Goal: Communication & Community: Answer question/provide support

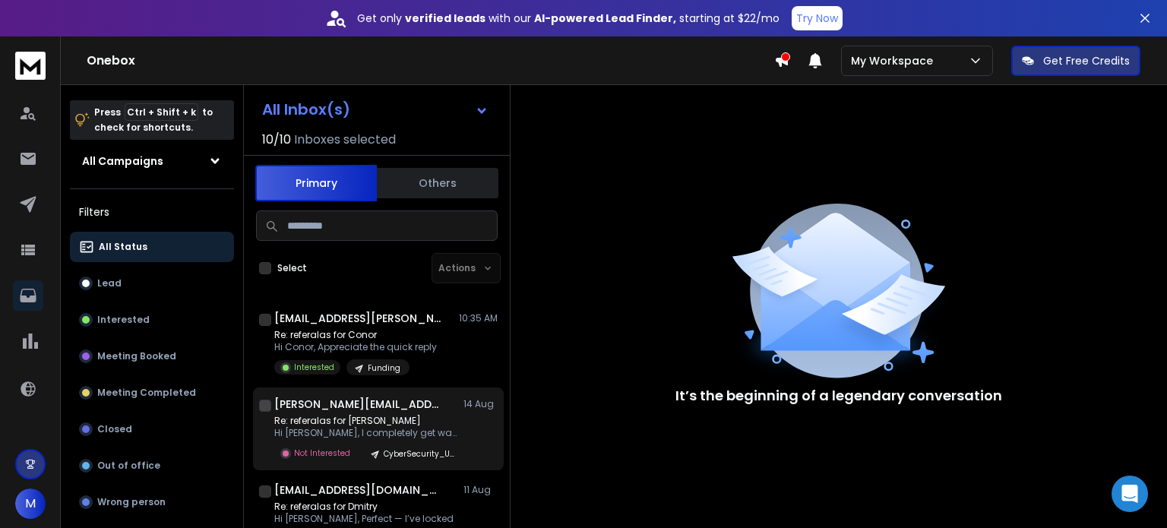
click at [381, 438] on p "Hi David, I completely get wanting" at bounding box center [365, 433] width 182 height 12
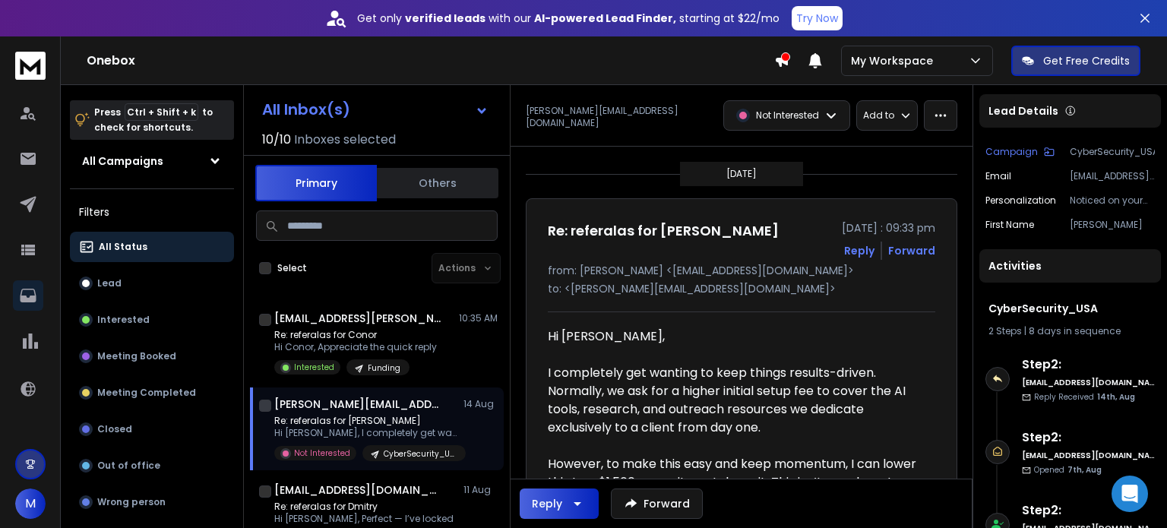
click at [644, 331] on div "Hi David," at bounding box center [735, 337] width 375 height 18
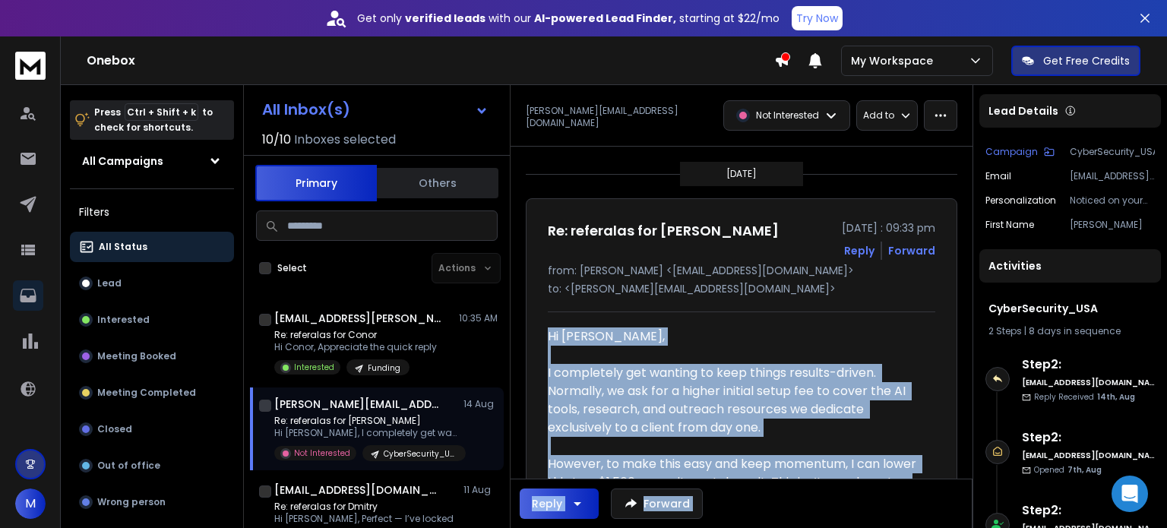
drag, startPoint x: 644, startPoint y: 331, endPoint x: 719, endPoint y: 511, distance: 195.6
click at [719, 511] on div "David@avasek.com Not Interested Add to Not Interested Add to 3 days ago Re: ref…" at bounding box center [742, 349] width 462 height 528
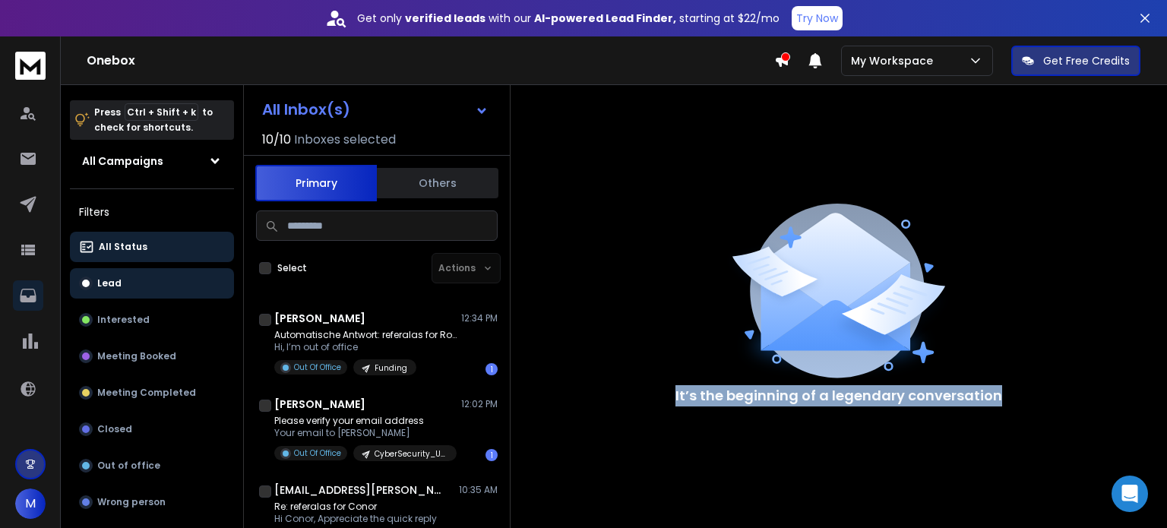
click at [145, 282] on button "Lead" at bounding box center [152, 283] width 164 height 30
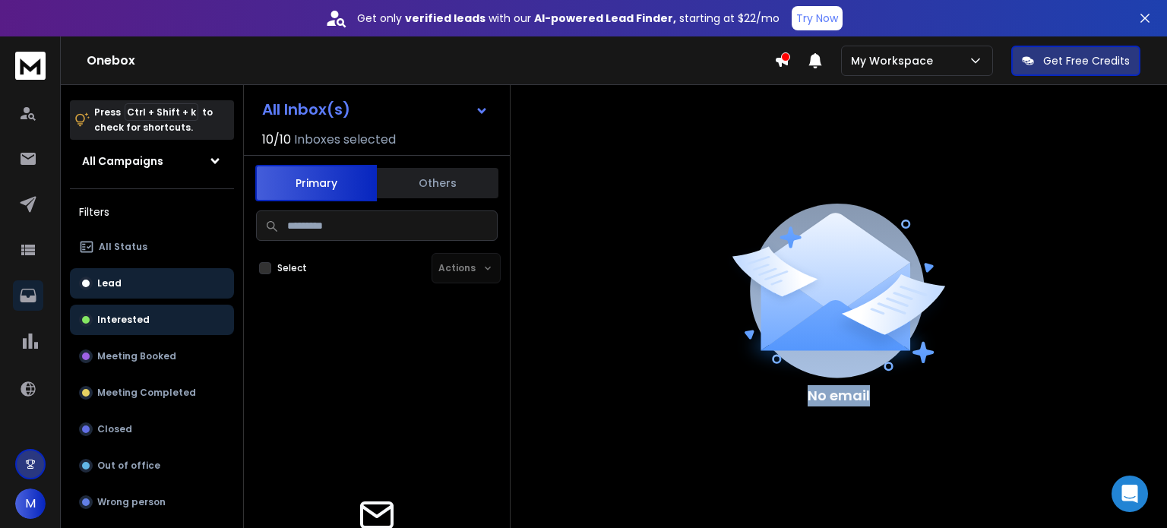
click at [135, 315] on p "Interested" at bounding box center [123, 320] width 52 height 12
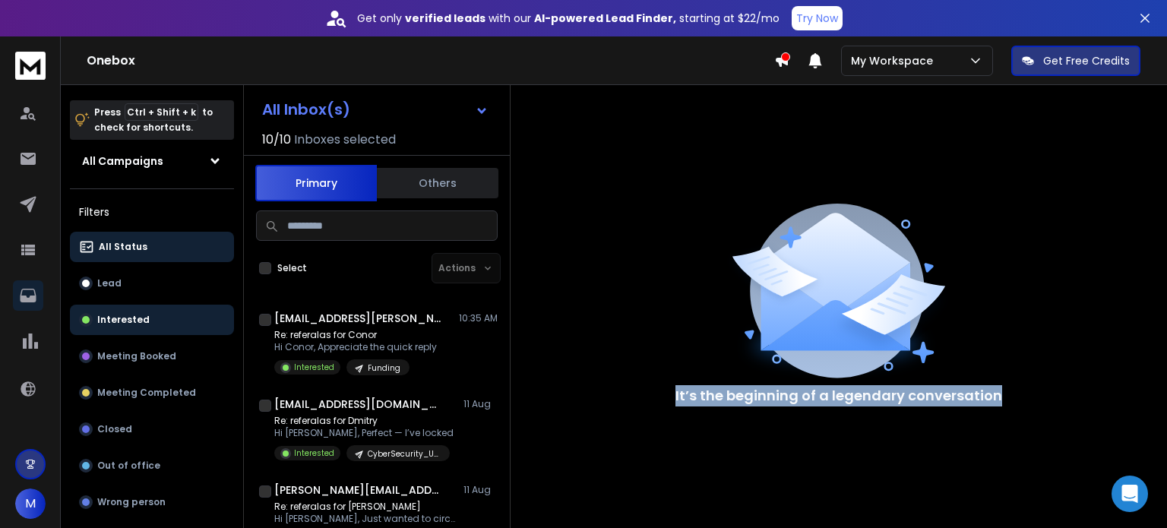
click at [124, 239] on button "All Status" at bounding box center [152, 247] width 164 height 30
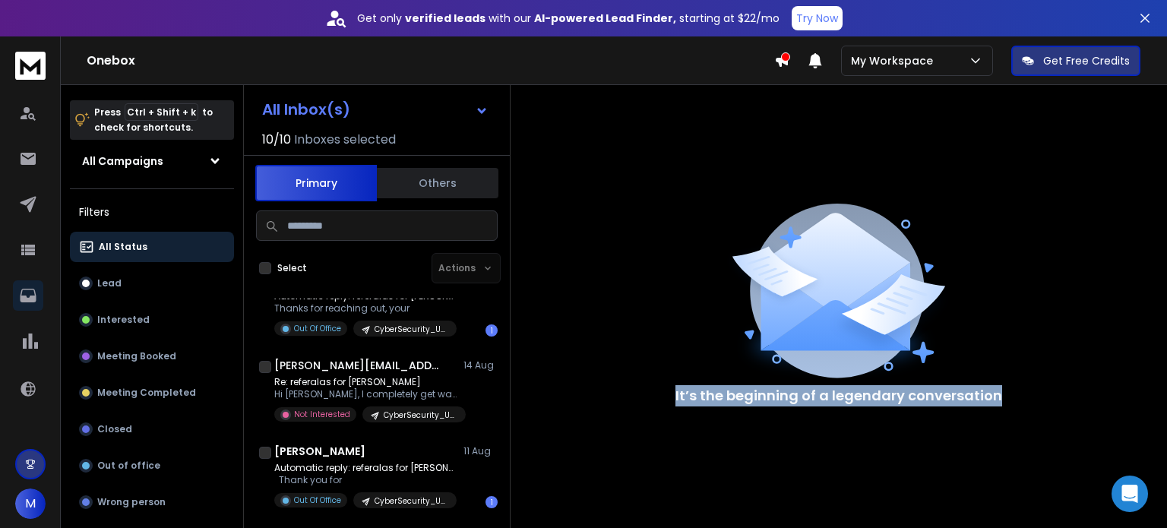
scroll to position [410, 0]
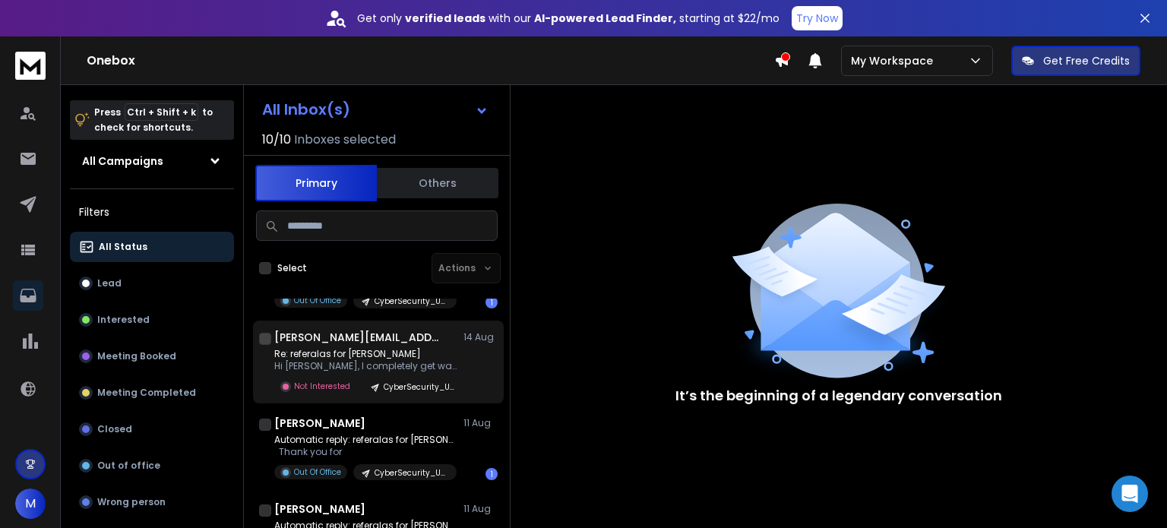
click at [409, 355] on p "Re: referalas for Laurance" at bounding box center [365, 354] width 182 height 12
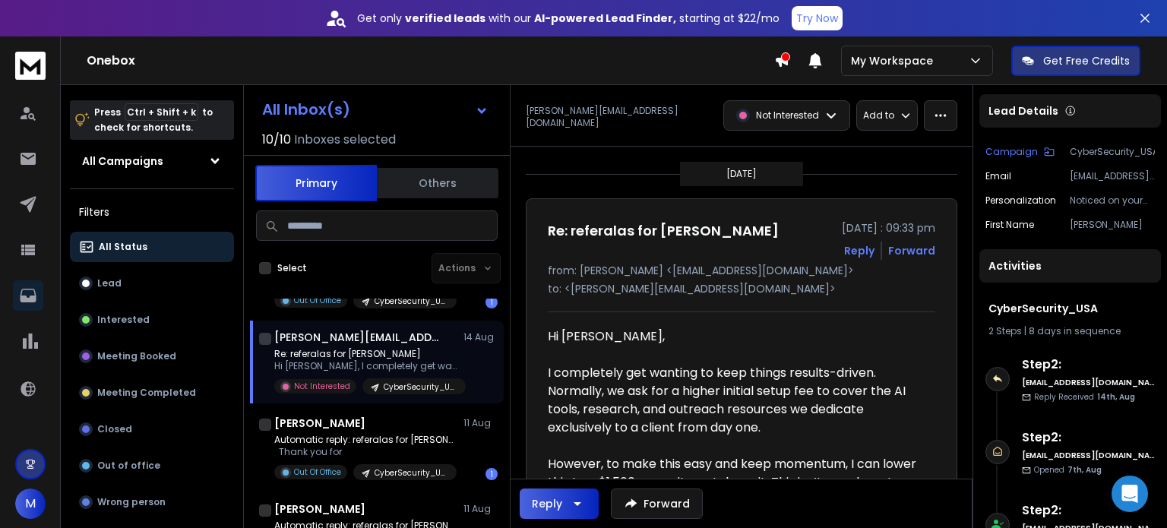
click at [624, 337] on div "Hi David," at bounding box center [735, 337] width 375 height 18
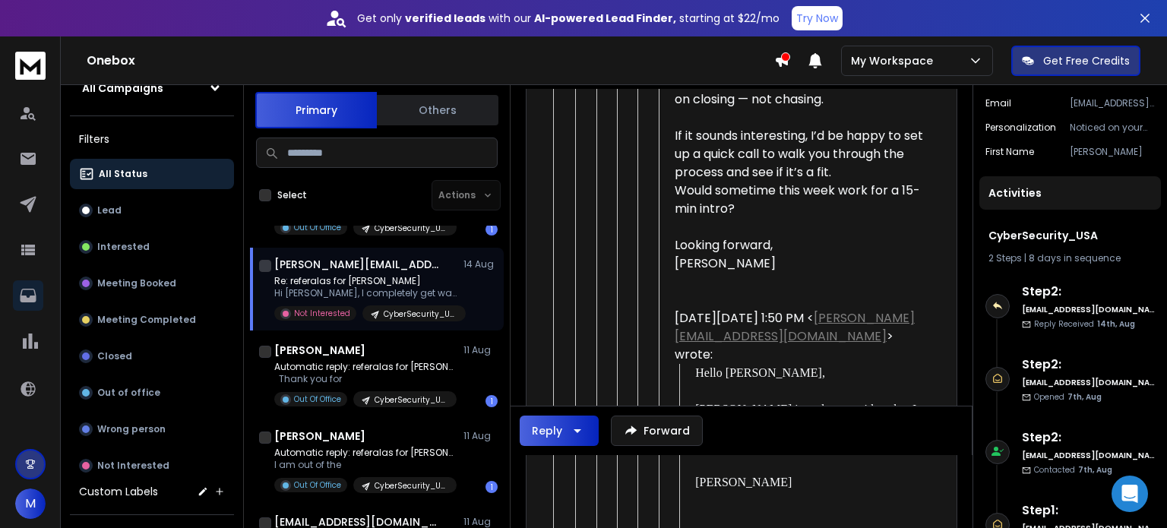
scroll to position [3713, 0]
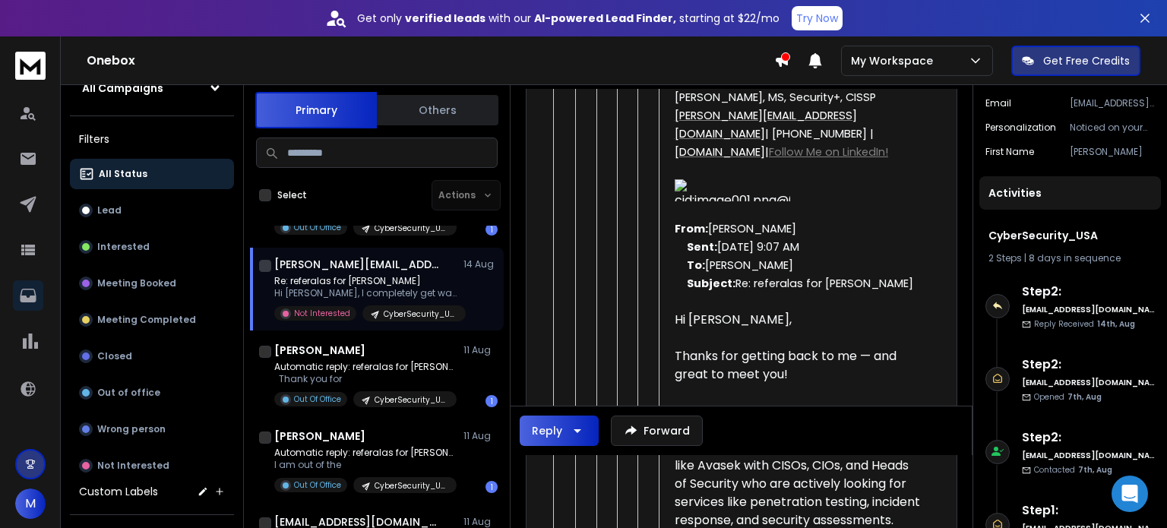
drag, startPoint x: 904, startPoint y: 492, endPoint x: 915, endPoint y: 492, distance: 10.6
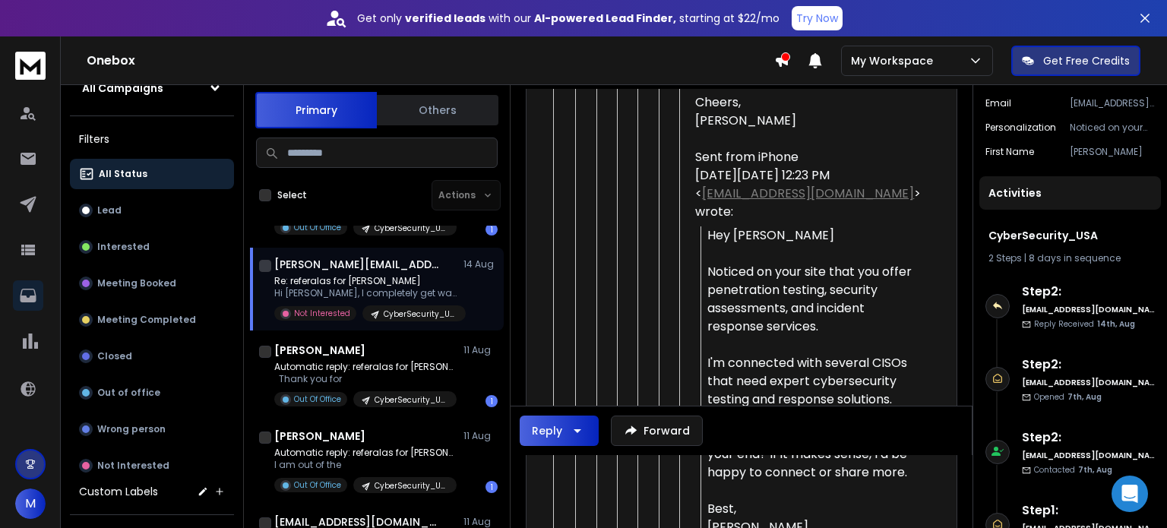
scroll to position [4986, 0]
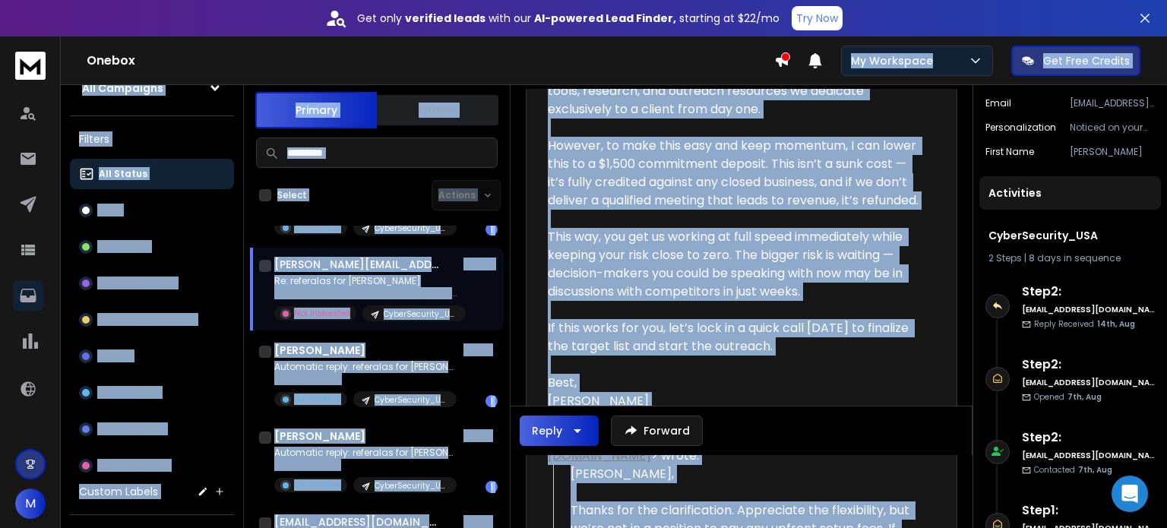
scroll to position [0, 0]
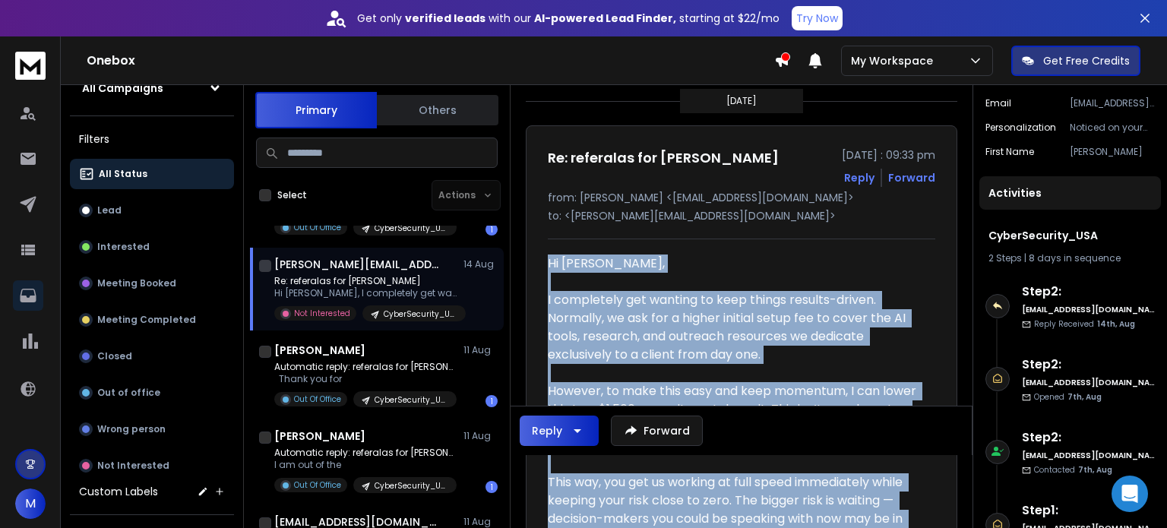
drag, startPoint x: 921, startPoint y: 456, endPoint x: 548, endPoint y: 258, distance: 422.3
copy div "Hi David, I completely get wanting to keep things results-driven. Normally, we …"
click at [561, 423] on div "Reply" at bounding box center [547, 430] width 30 height 15
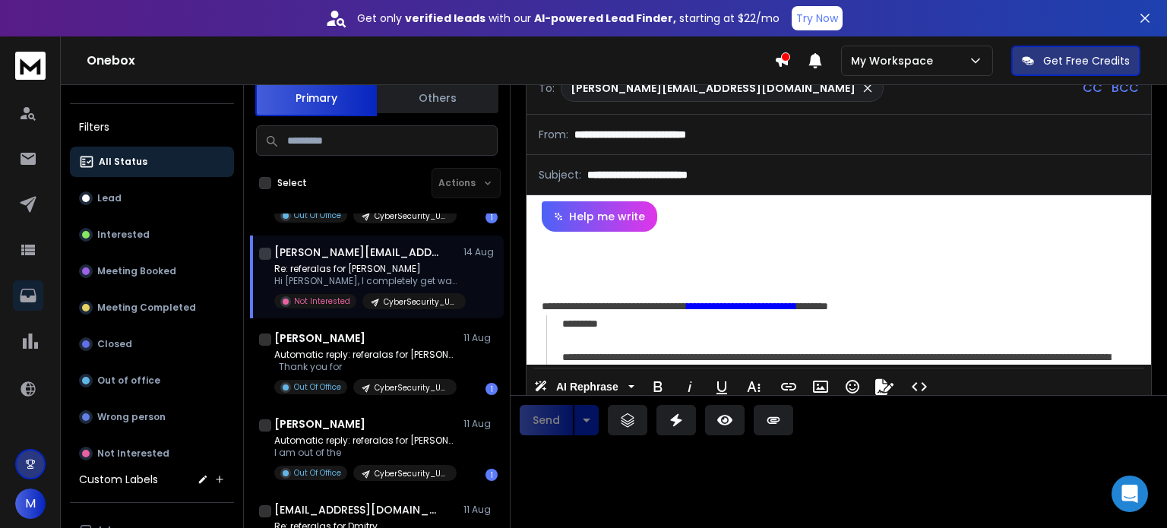
click at [597, 252] on div at bounding box center [839, 255] width 594 height 17
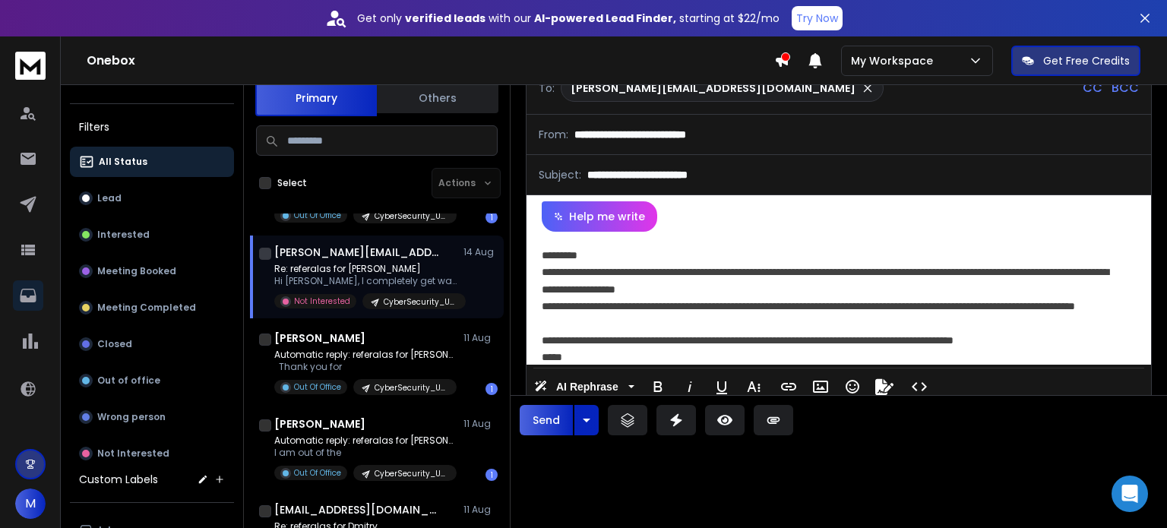
click at [600, 252] on p "*********" at bounding box center [831, 255] width 579 height 17
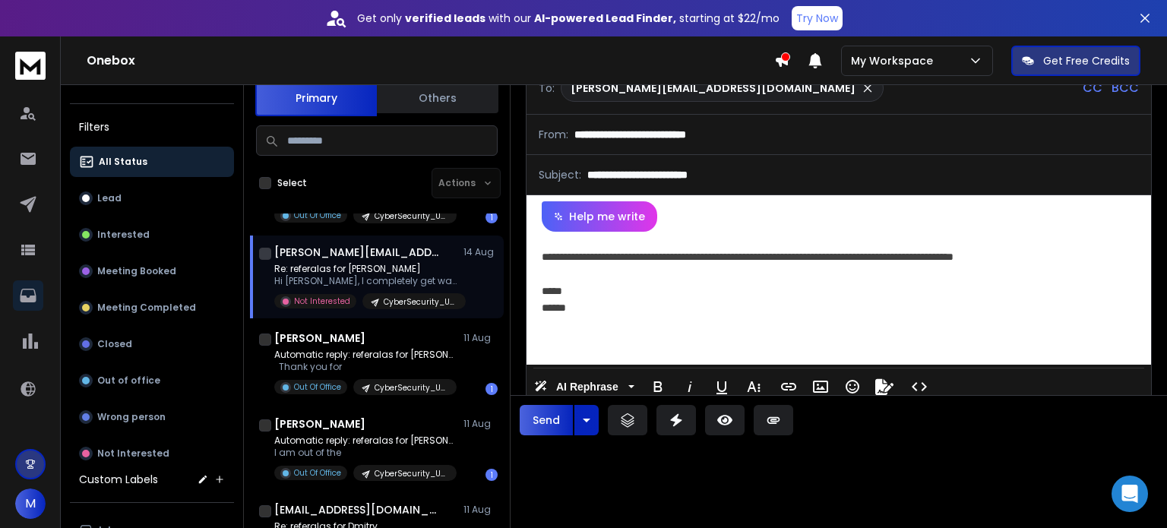
scroll to position [152, 0]
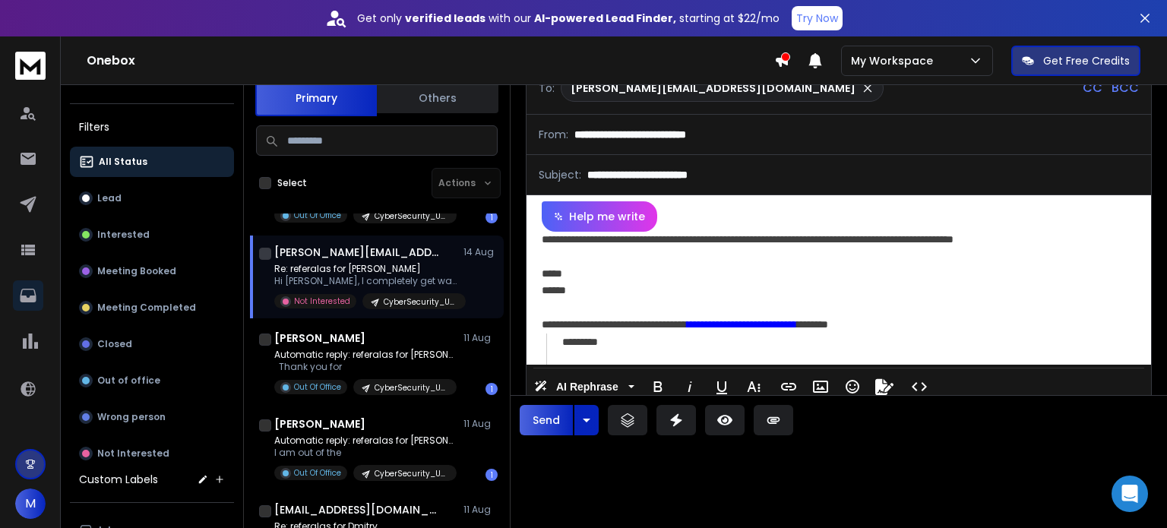
click at [531, 417] on button "Send" at bounding box center [546, 420] width 53 height 30
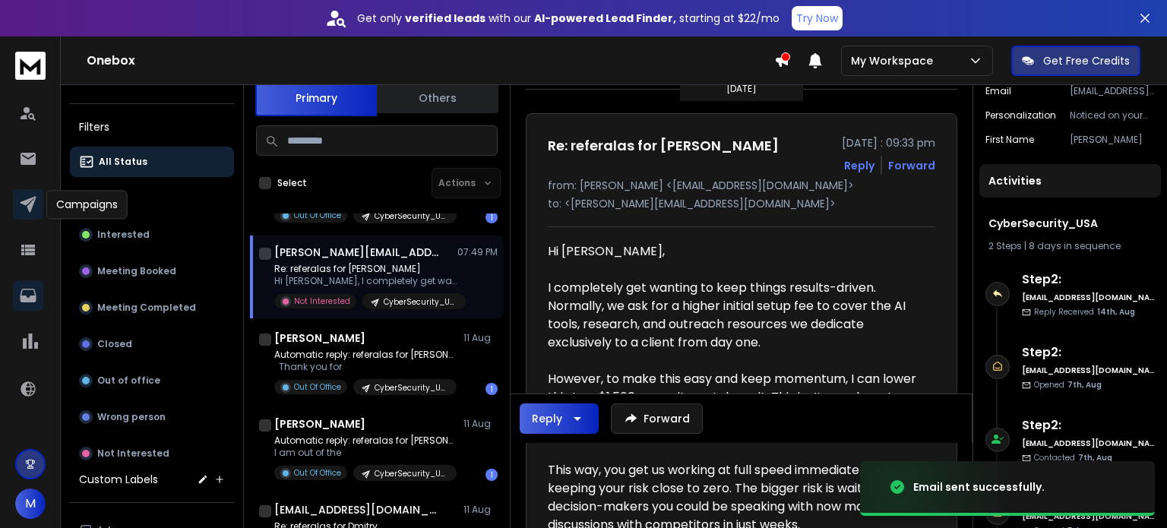
click at [30, 211] on icon at bounding box center [28, 204] width 16 height 16
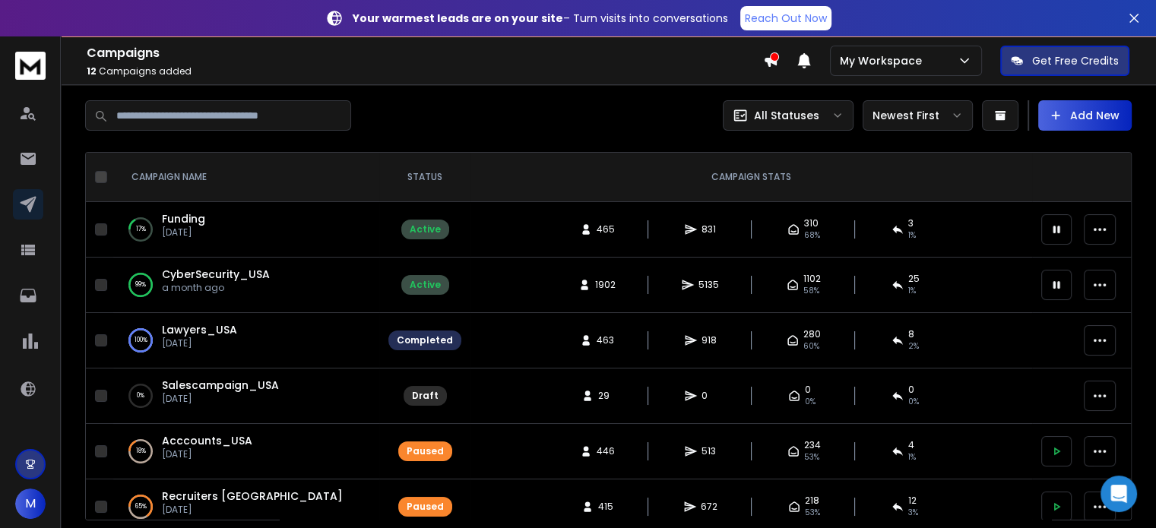
click at [156, 230] on div "17 % Funding [DATE]" at bounding box center [246, 229] width 236 height 36
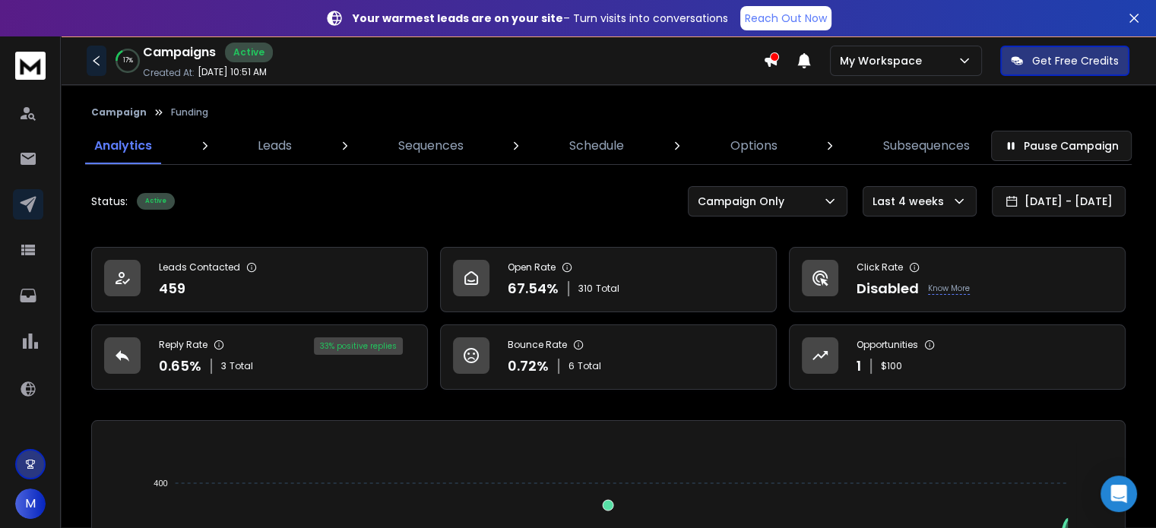
click at [94, 58] on icon at bounding box center [97, 61] width 14 height 14
